Goal: Task Accomplishment & Management: Use online tool/utility

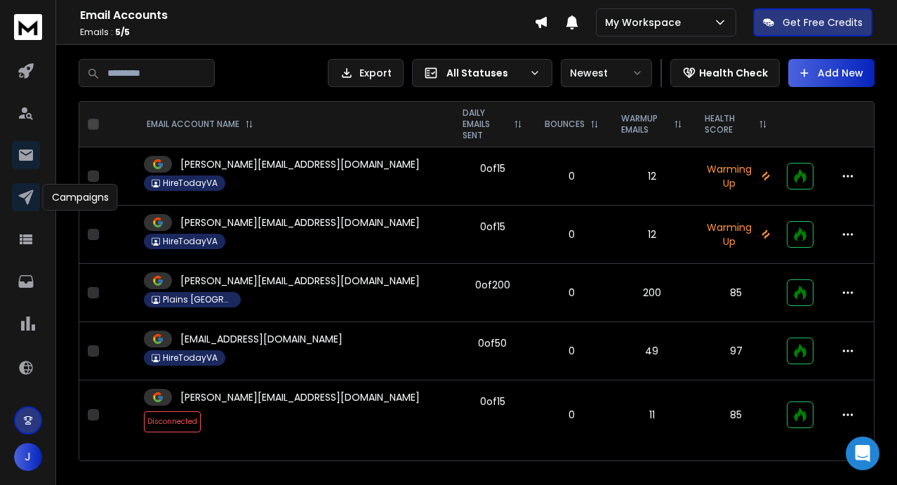
click at [21, 196] on icon at bounding box center [25, 196] width 15 height 15
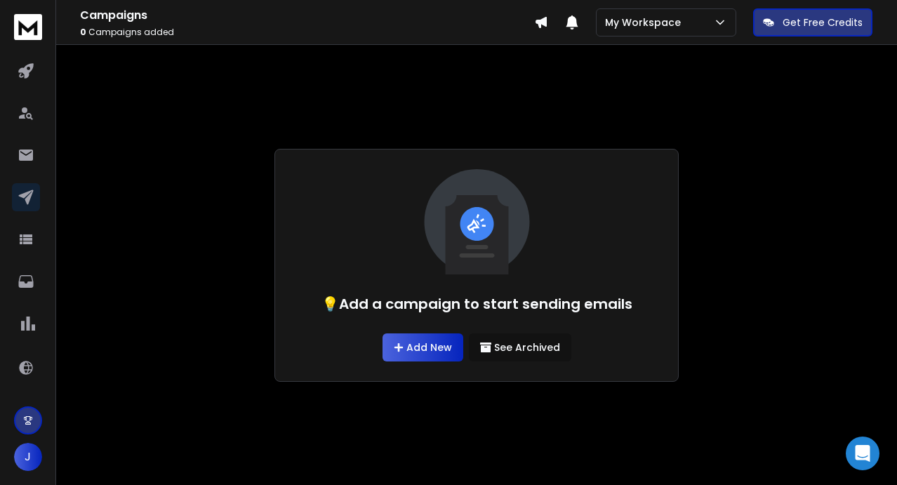
click at [418, 347] on link "Add New" at bounding box center [423, 347] width 81 height 28
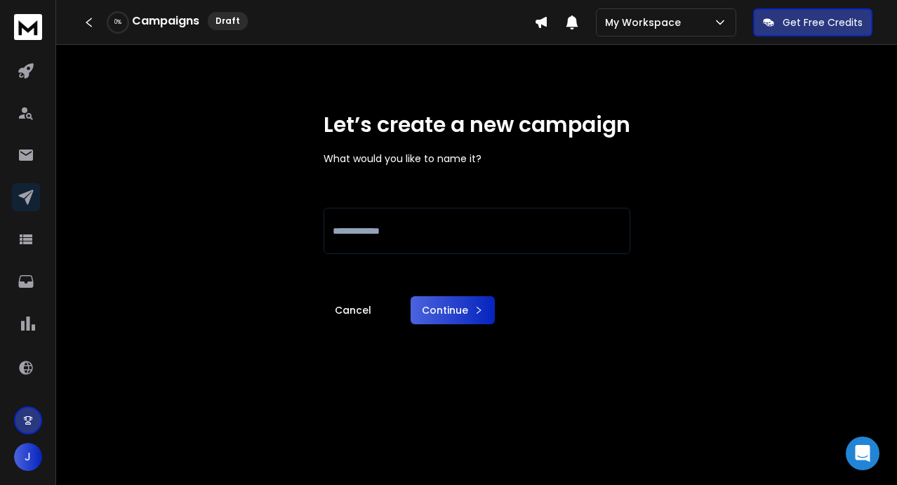
click at [391, 224] on input at bounding box center [477, 231] width 307 height 46
paste input "**********"
type input "**********"
click at [428, 315] on button "Continue" at bounding box center [453, 310] width 84 height 28
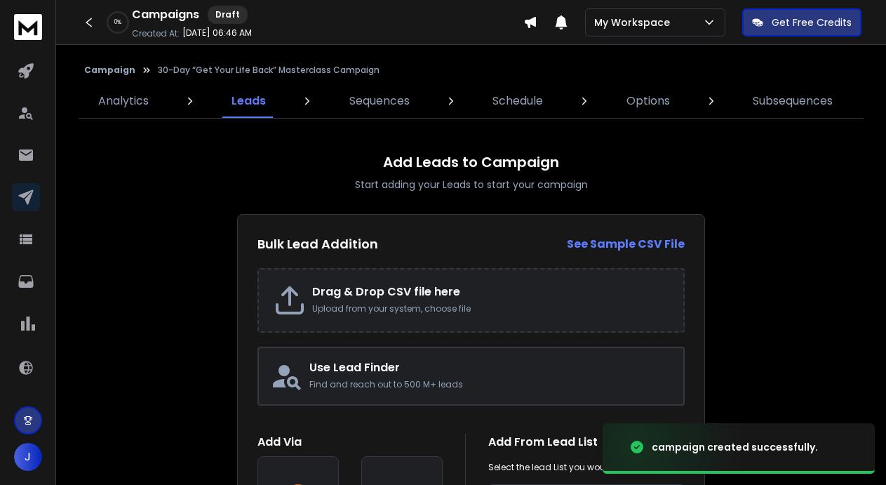
scroll to position [119, 0]
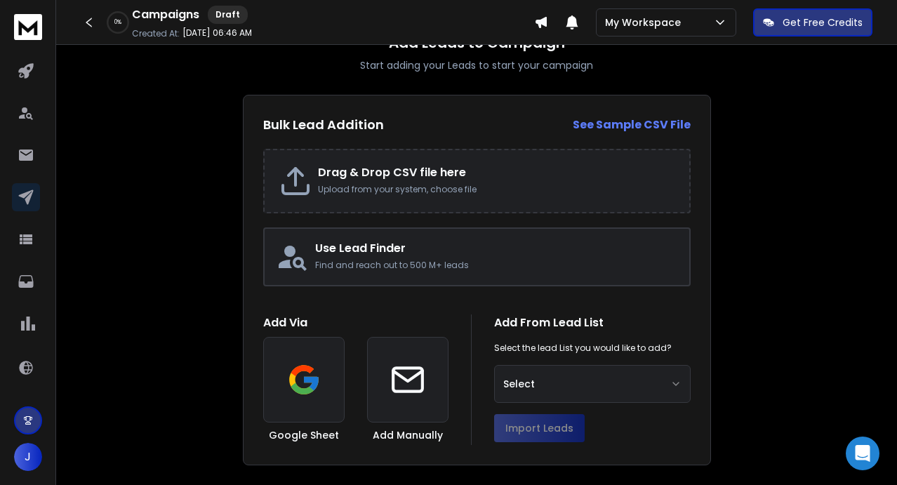
click at [614, 381] on button "Select" at bounding box center [592, 384] width 197 height 38
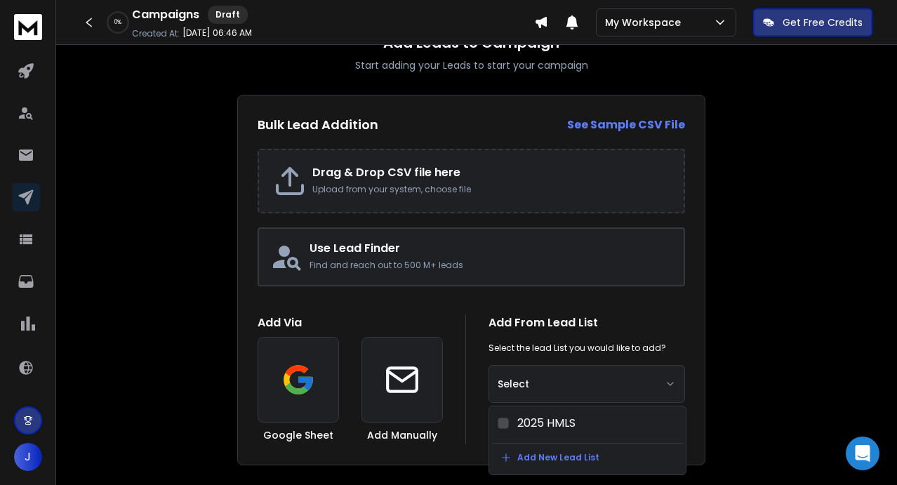
click at [502, 426] on button "button" at bounding box center [503, 423] width 11 height 11
click at [736, 378] on div "Add Leads to Campaign Start adding your Leads to start your campaign Bulk Lead …" at bounding box center [471, 242] width 774 height 446
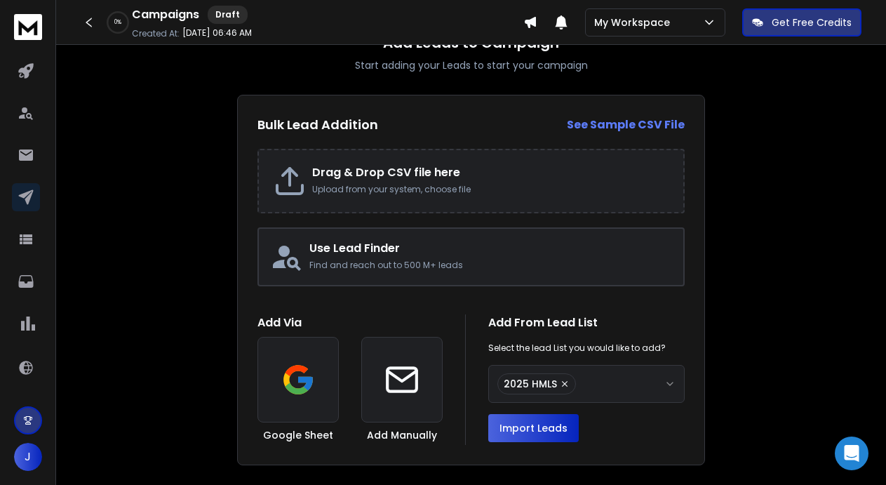
click at [550, 434] on button "Import Leads" at bounding box center [533, 428] width 91 height 28
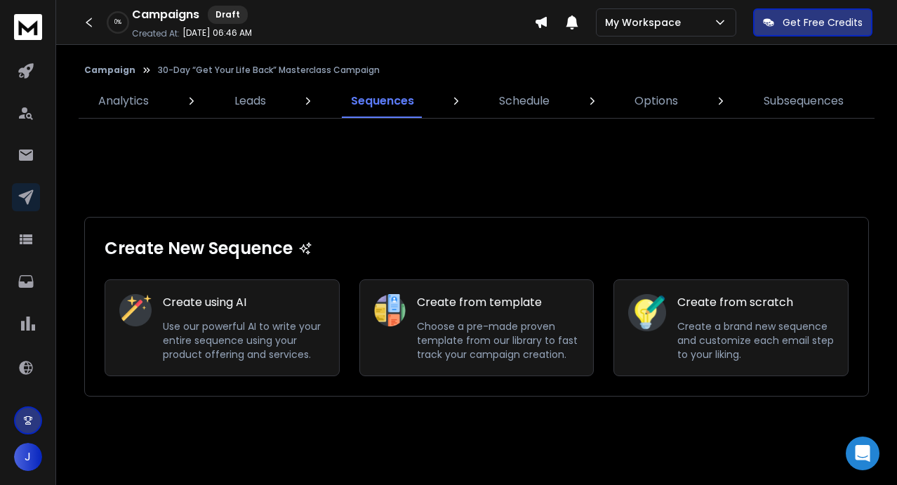
click at [691, 335] on p "Create a brand new sequence and customize each email step to your liking." at bounding box center [755, 340] width 157 height 42
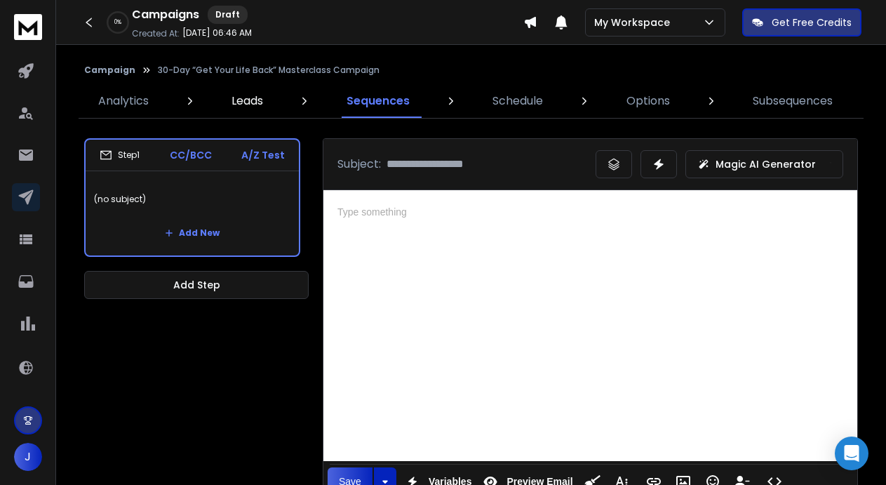
click at [259, 105] on p "Leads" at bounding box center [248, 101] width 32 height 17
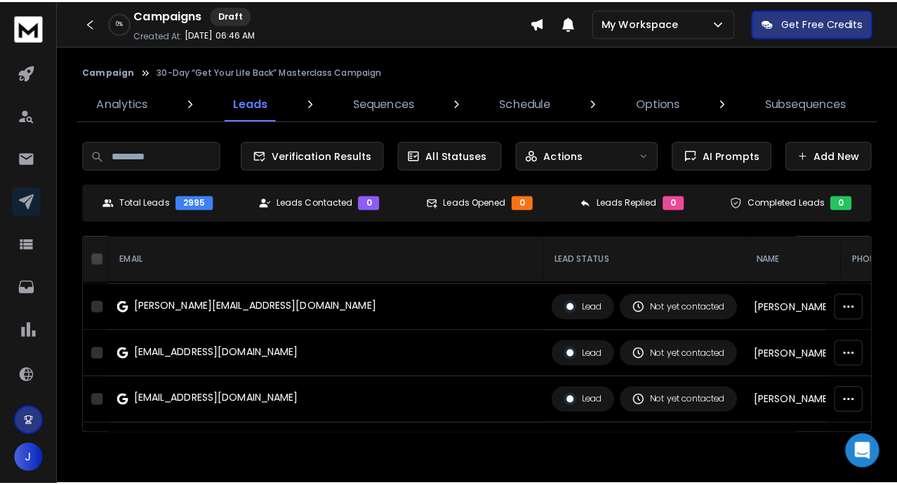
scroll to position [284, 0]
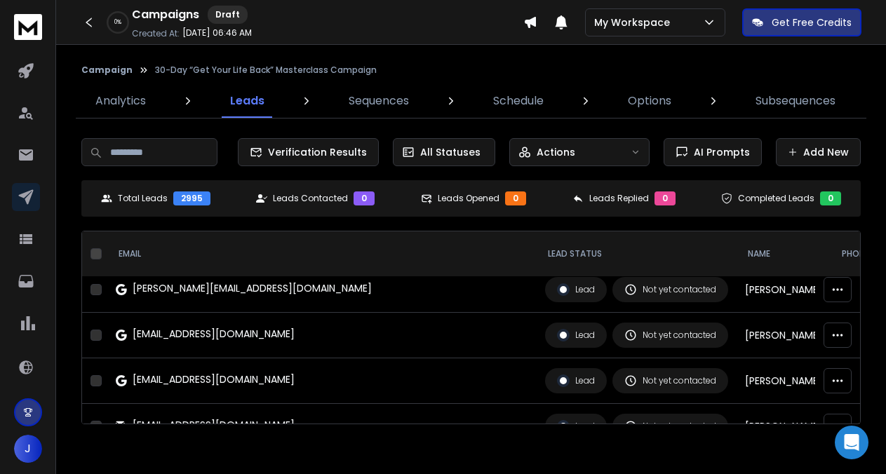
click at [159, 69] on p "30-Day “Get Your Life Back” Masterclass Campaign" at bounding box center [266, 70] width 222 height 11
click at [114, 98] on p "Analytics" at bounding box center [120, 101] width 51 height 17
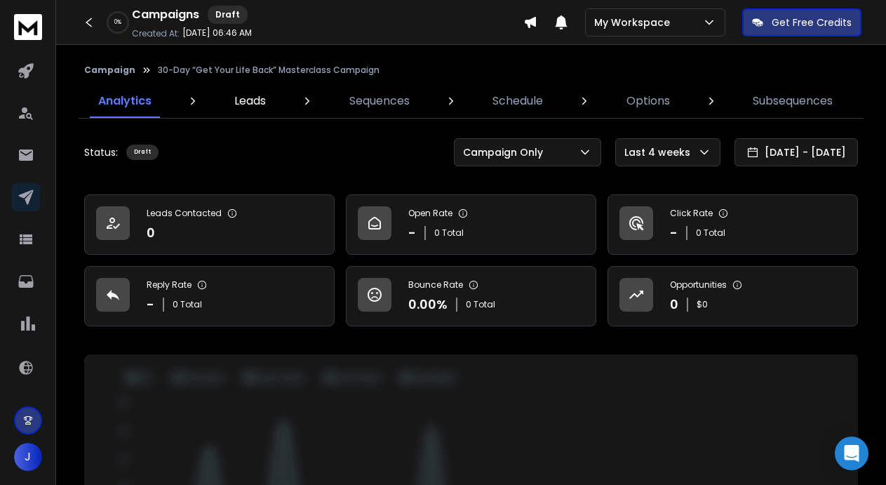
click at [245, 106] on p "Leads" at bounding box center [250, 101] width 32 height 17
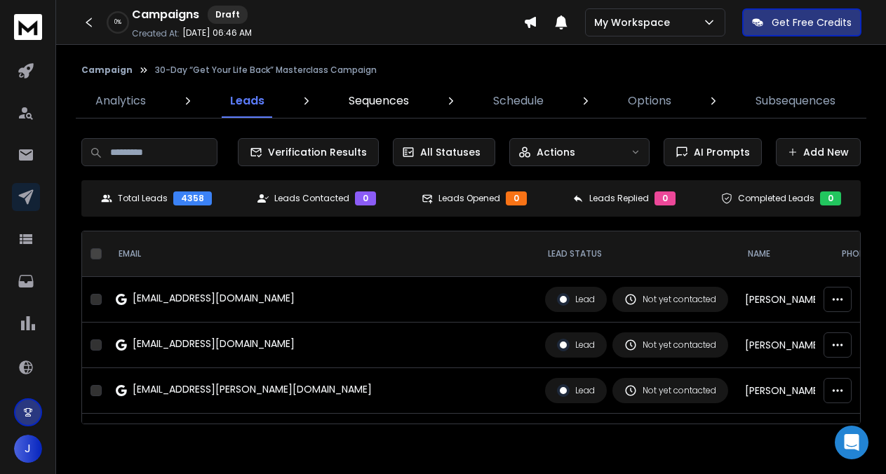
click at [349, 107] on p "Sequences" at bounding box center [379, 101] width 60 height 17
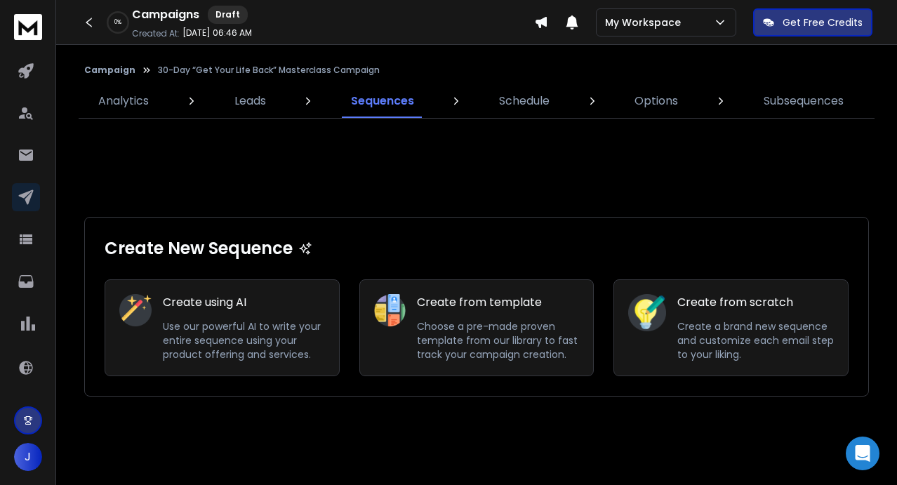
click at [480, 346] on p "Choose a pre-made proven template from our library to fast track your campaign …" at bounding box center [498, 340] width 162 height 42
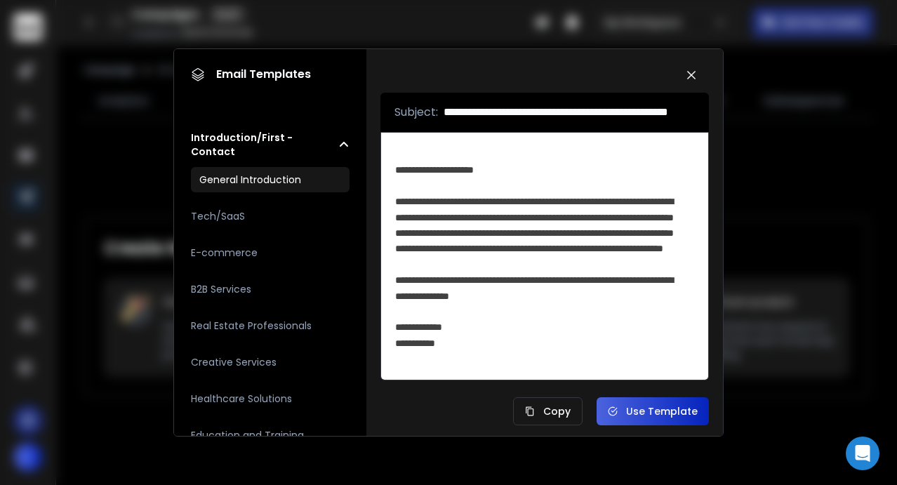
scroll to position [203, 0]
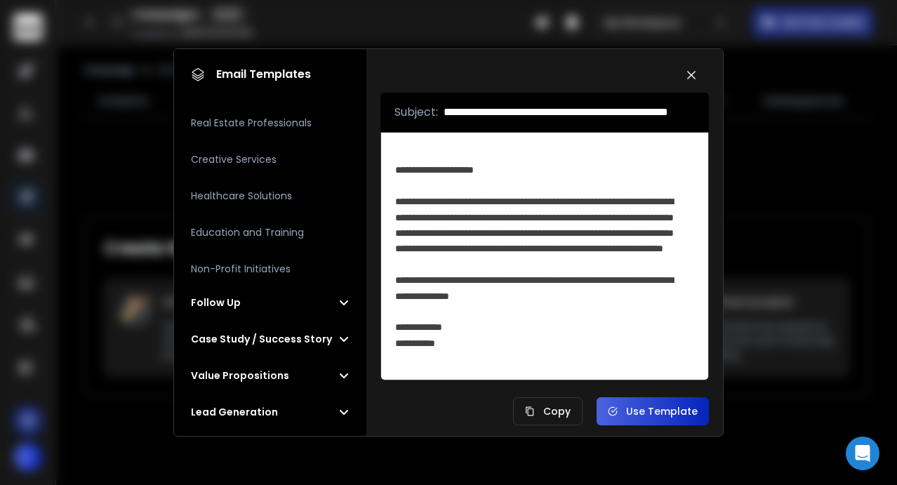
click at [264, 409] on div "Lead Generation" at bounding box center [270, 416] width 159 height 22
click at [265, 405] on button "Lead Generation" at bounding box center [270, 412] width 159 height 14
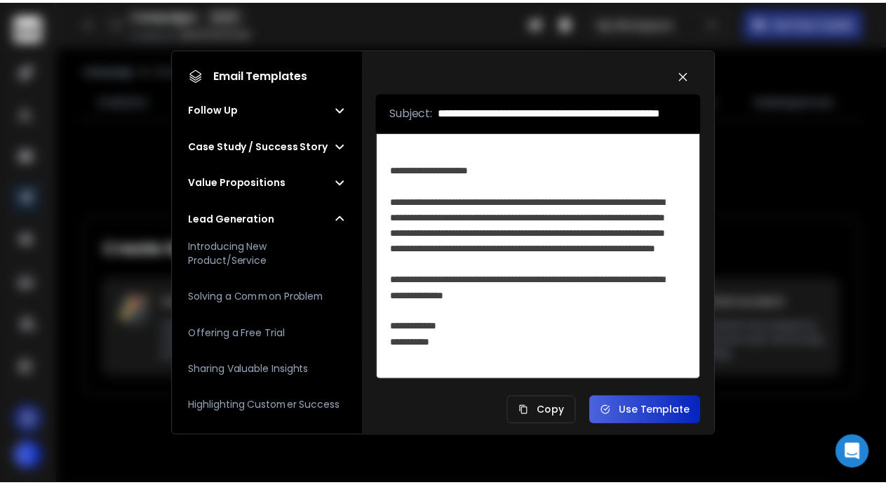
scroll to position [0, 0]
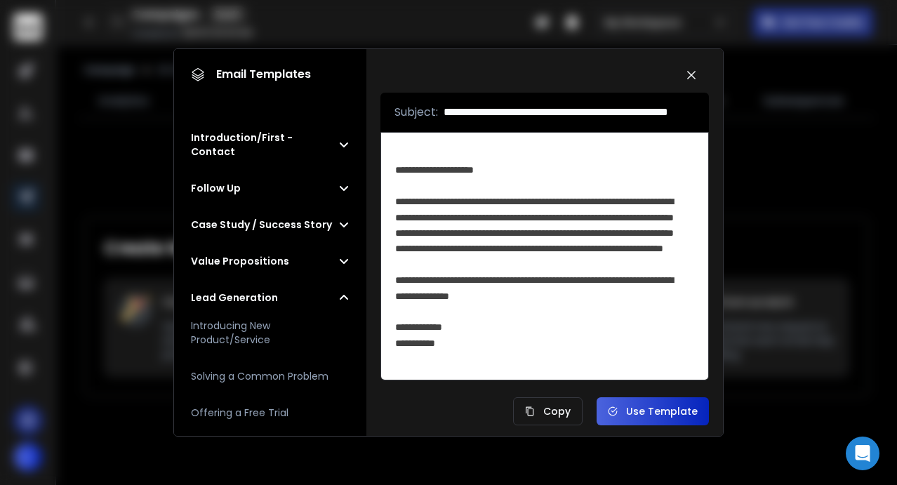
click at [690, 71] on icon at bounding box center [691, 75] width 13 height 13
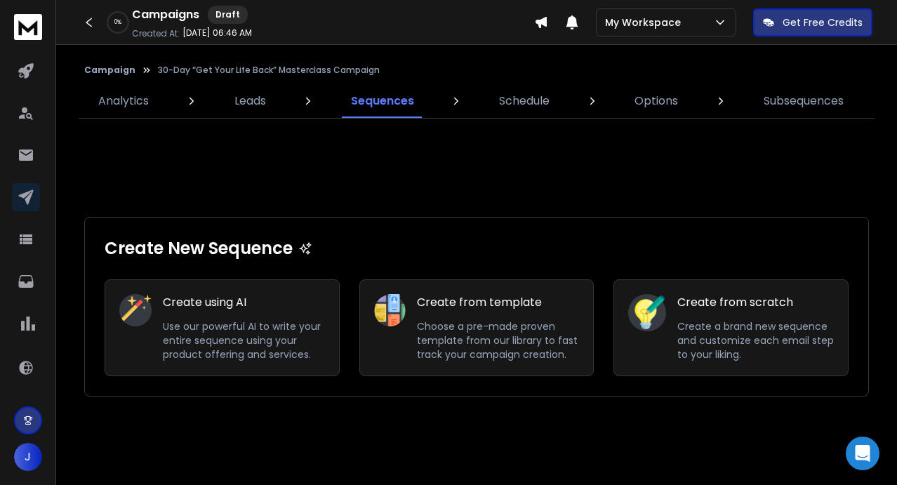
click at [717, 333] on p "Create a brand new sequence and customize each email step to your liking." at bounding box center [755, 340] width 157 height 42
